Goal: Task Accomplishment & Management: Use online tool/utility

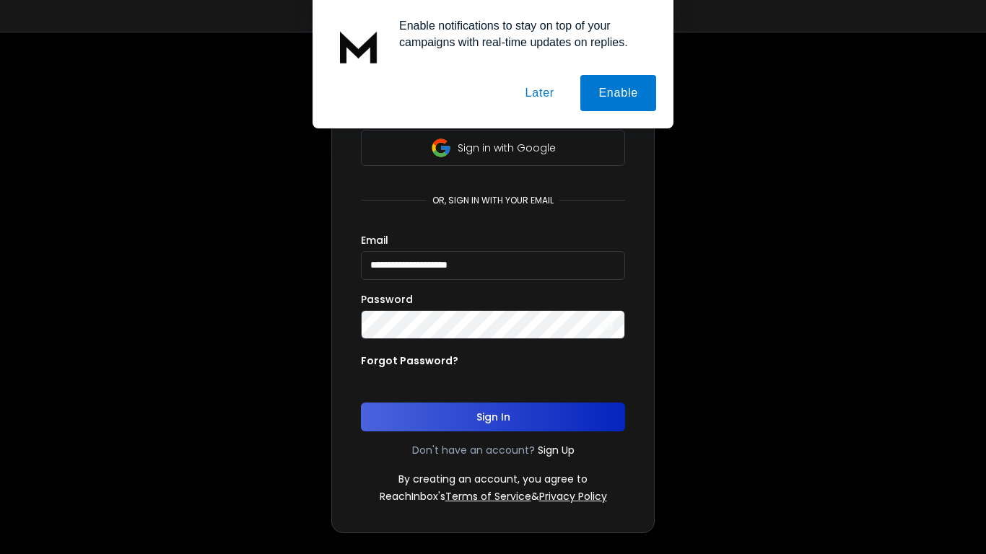
type input "**********"
click at [493, 417] on button "Sign In" at bounding box center [493, 417] width 264 height 29
